Goal: Navigation & Orientation: Find specific page/section

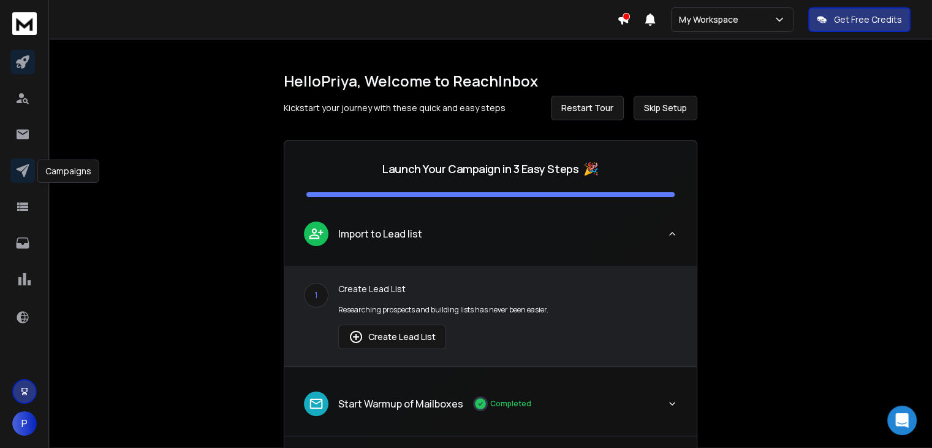
click at [29, 181] on link at bounding box center [22, 170] width 25 height 25
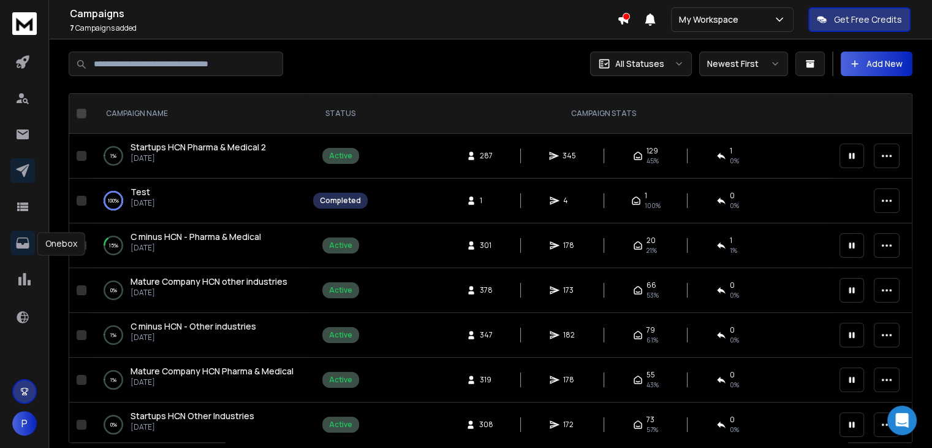
click at [22, 240] on icon at bounding box center [22, 242] width 15 height 15
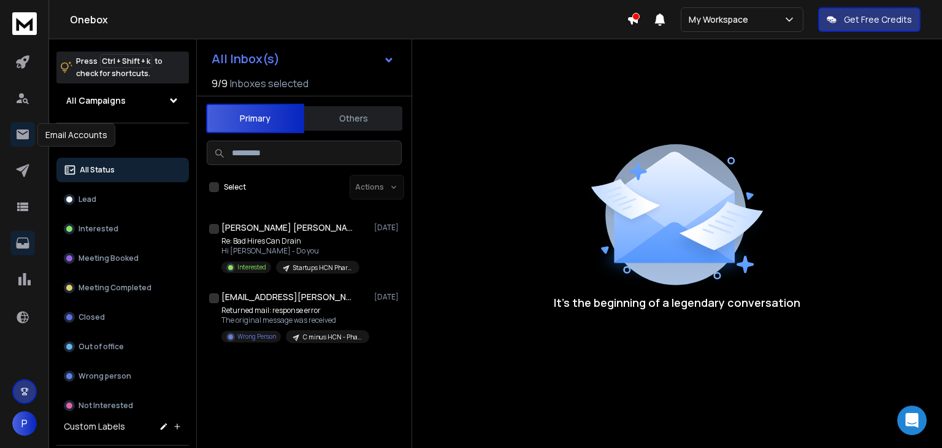
click at [30, 124] on link at bounding box center [22, 134] width 25 height 25
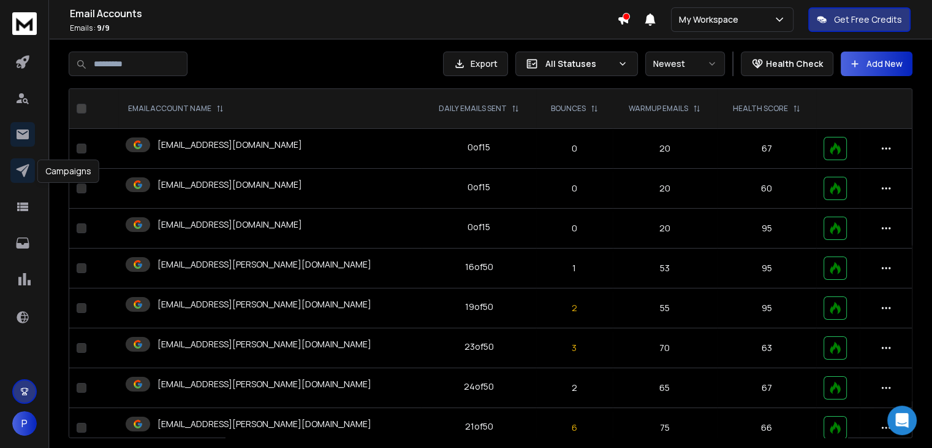
click at [18, 172] on icon at bounding box center [22, 170] width 15 height 15
